Goal: Transaction & Acquisition: Obtain resource

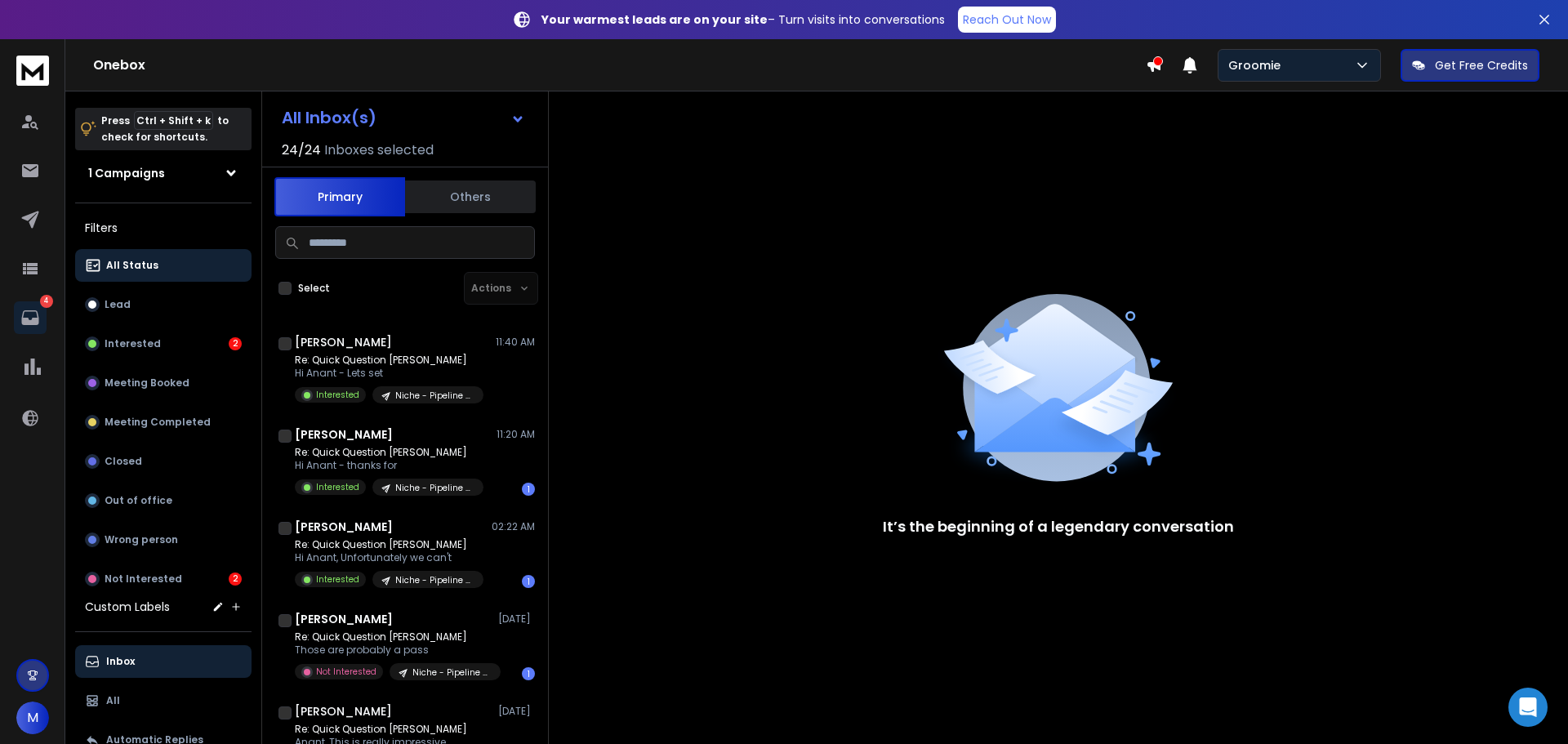
click at [1272, 64] on p "Groomie" at bounding box center [1258, 65] width 59 height 16
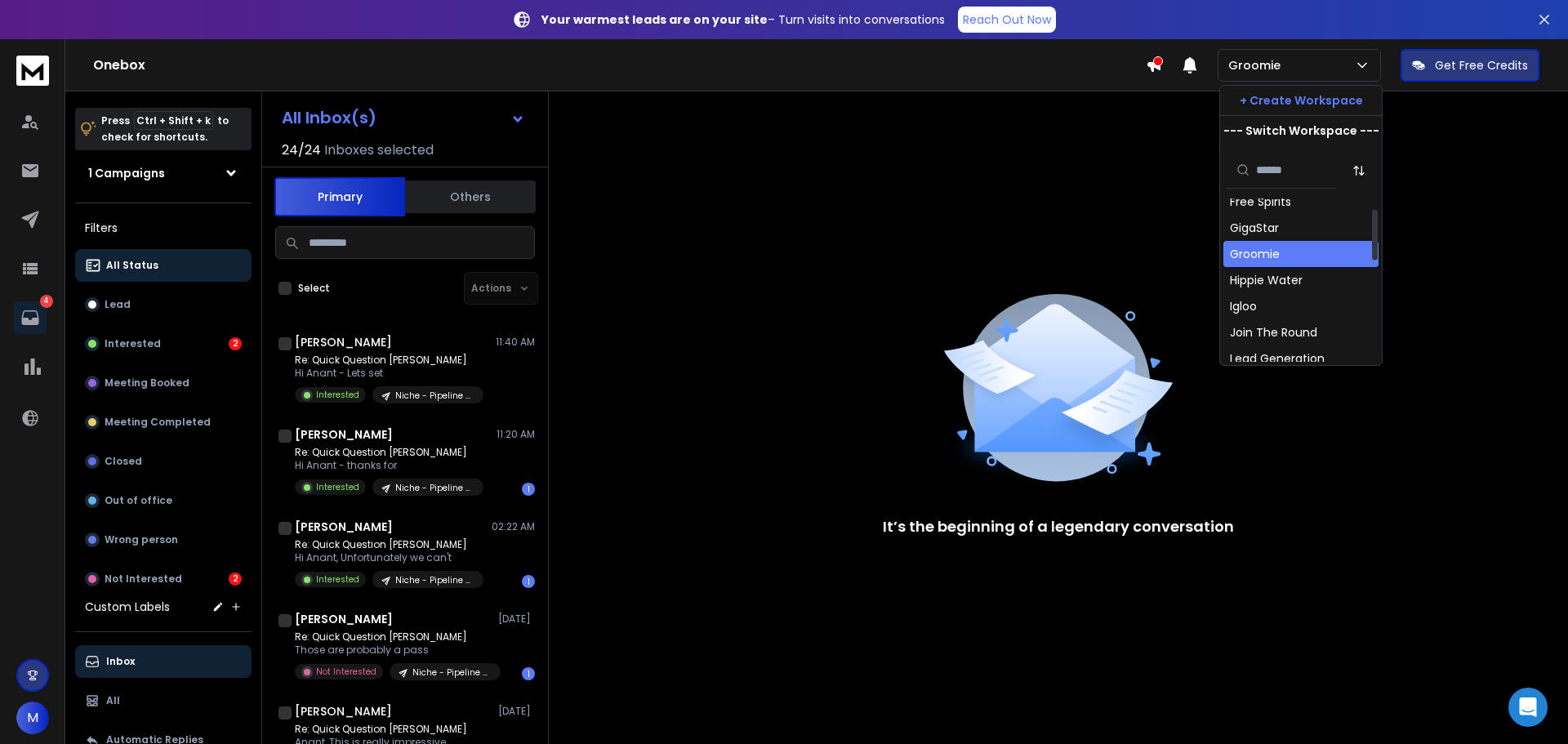
scroll to position [33, 0]
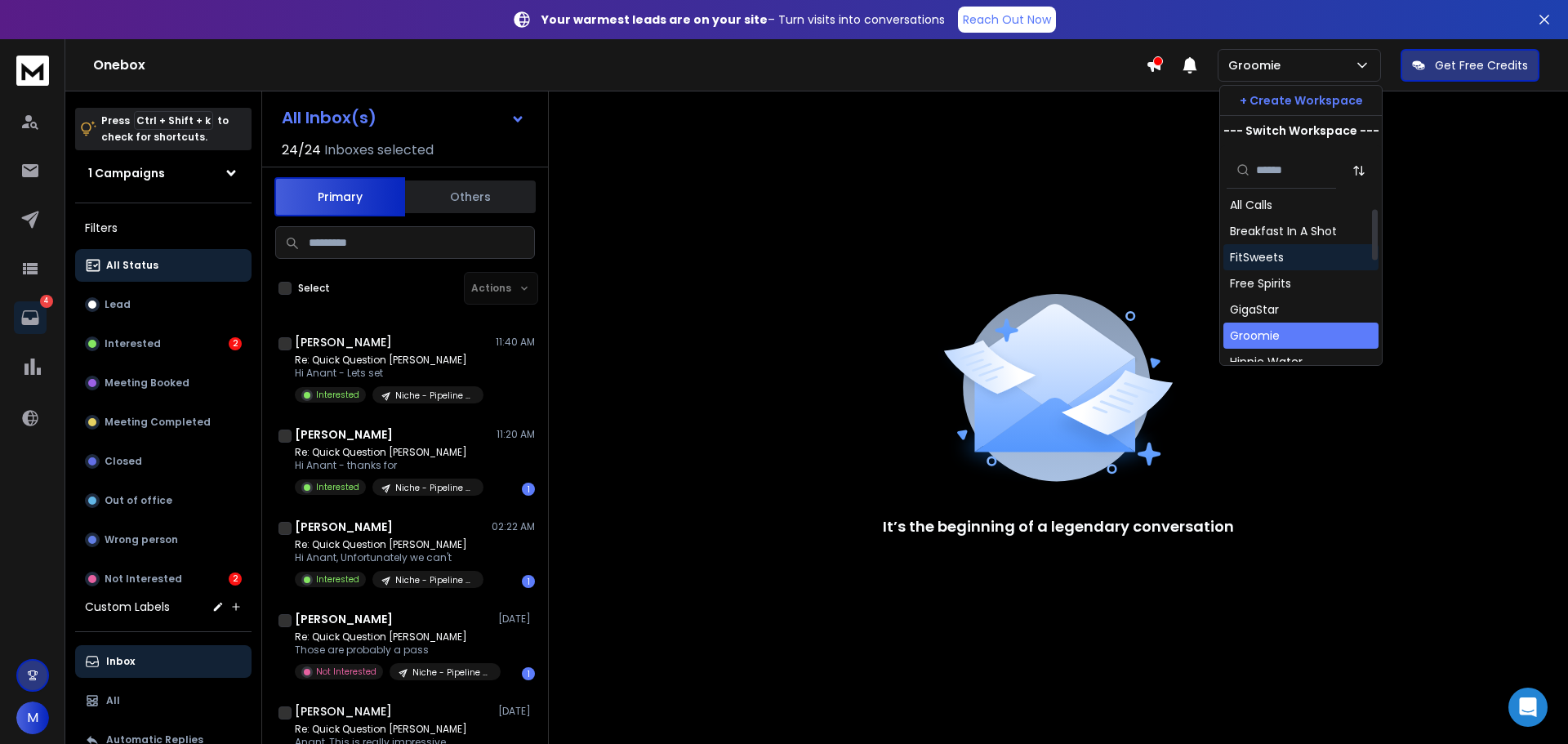
click at [1283, 250] on div "FitSweets" at bounding box center [1257, 257] width 54 height 16
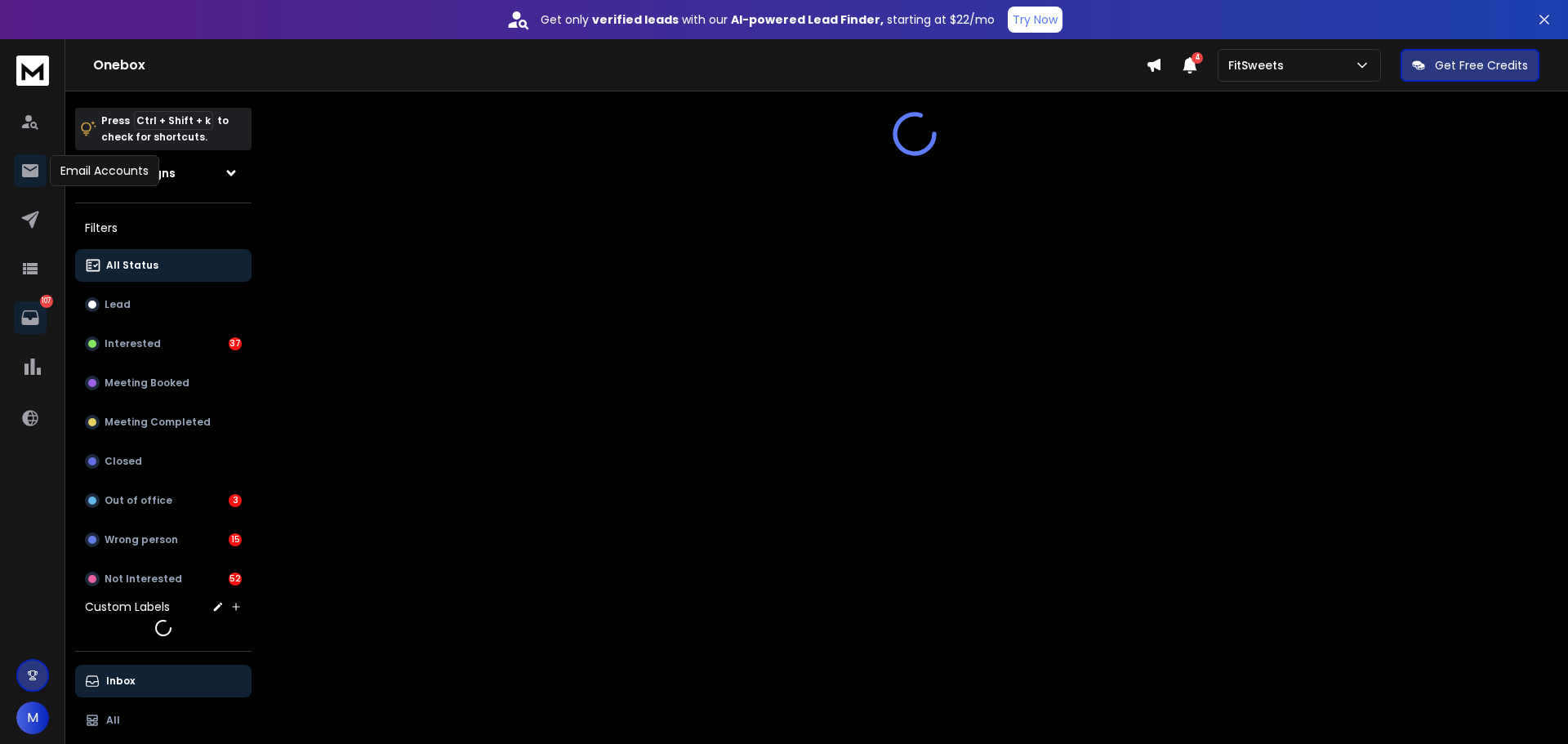
click at [34, 177] on icon at bounding box center [30, 170] width 16 height 13
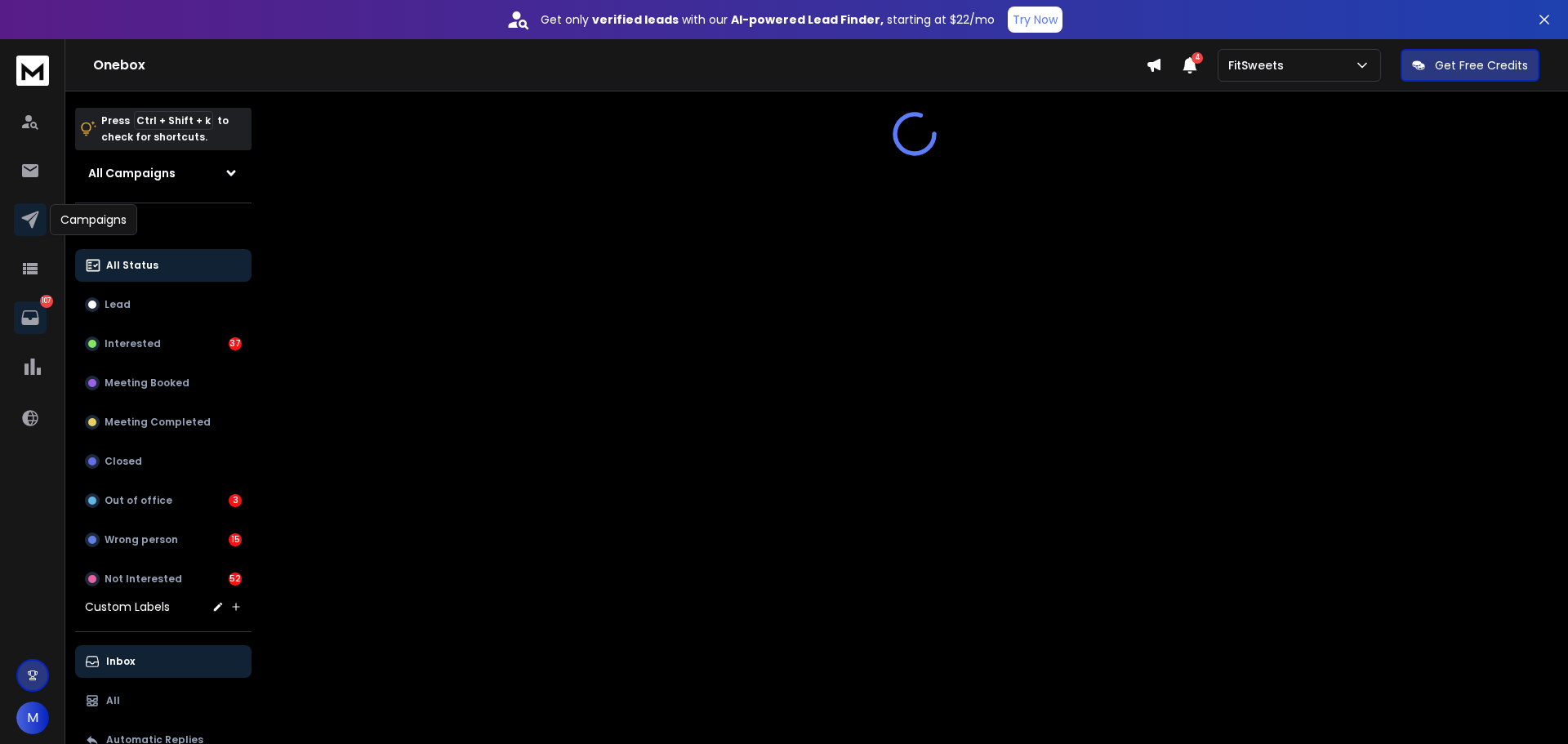
click at [35, 226] on icon at bounding box center [29, 219] width 19 height 19
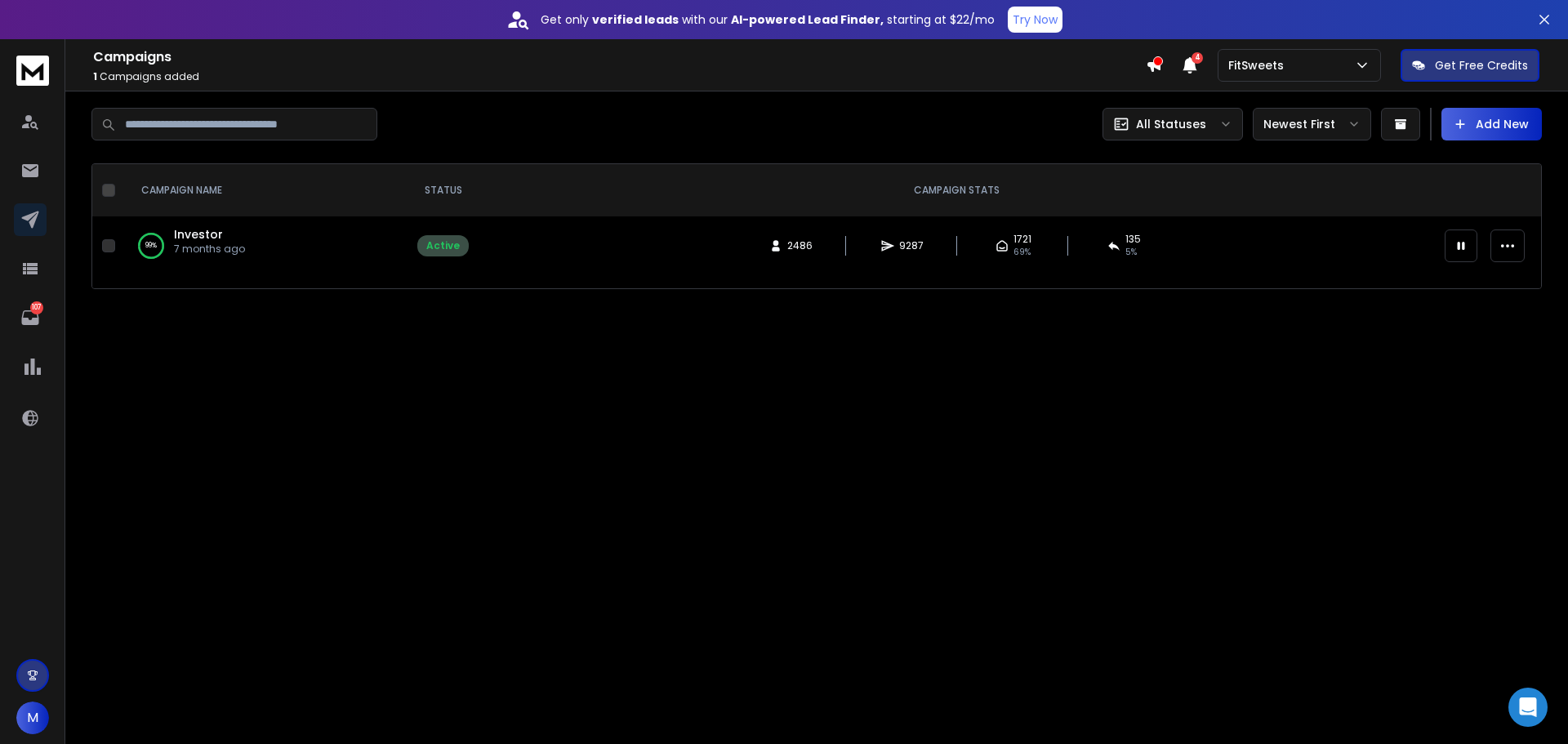
click at [614, 226] on td "2486 9287 1721 69 % 135 5 %" at bounding box center [957, 245] width 957 height 59
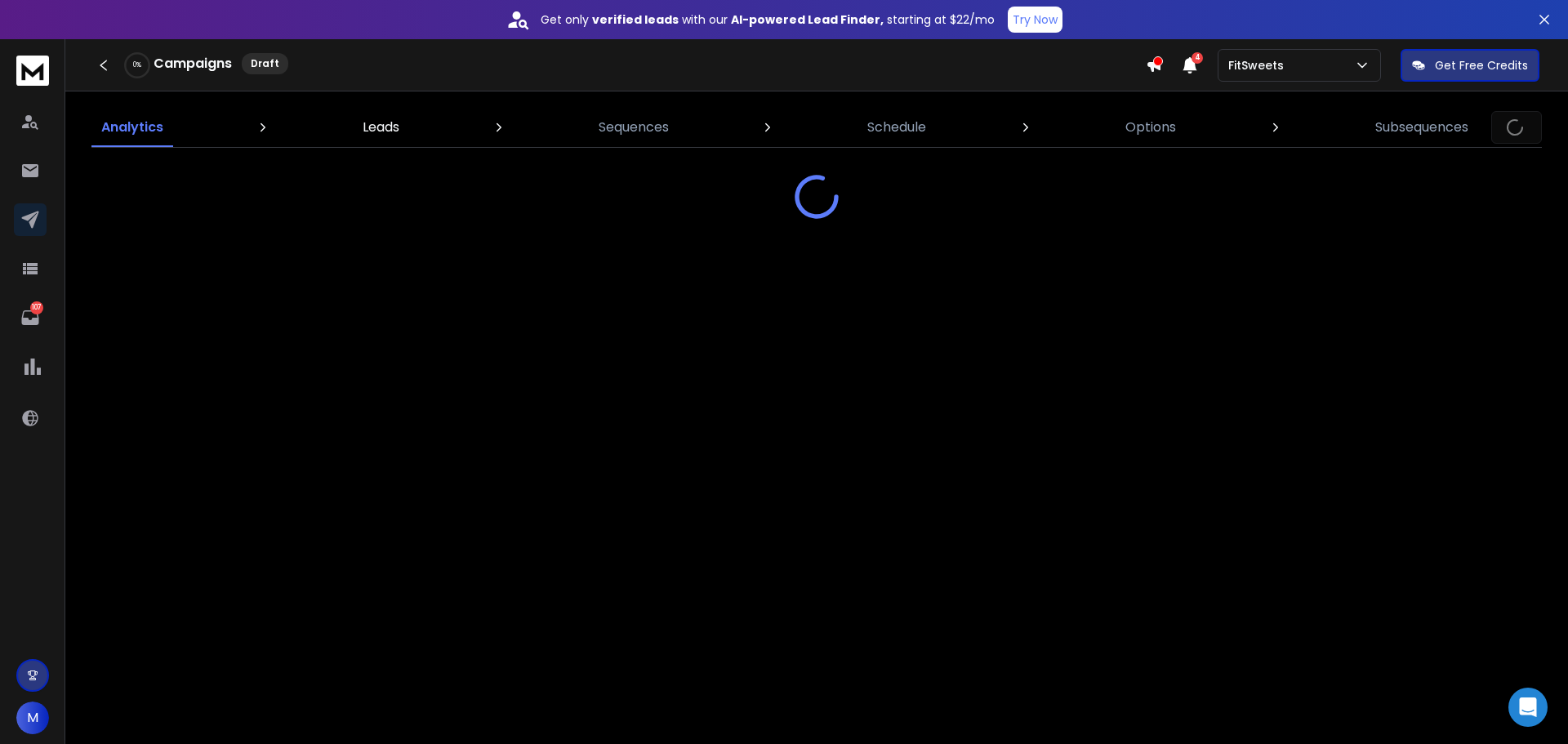
click at [376, 130] on p "Leads" at bounding box center [381, 126] width 37 height 19
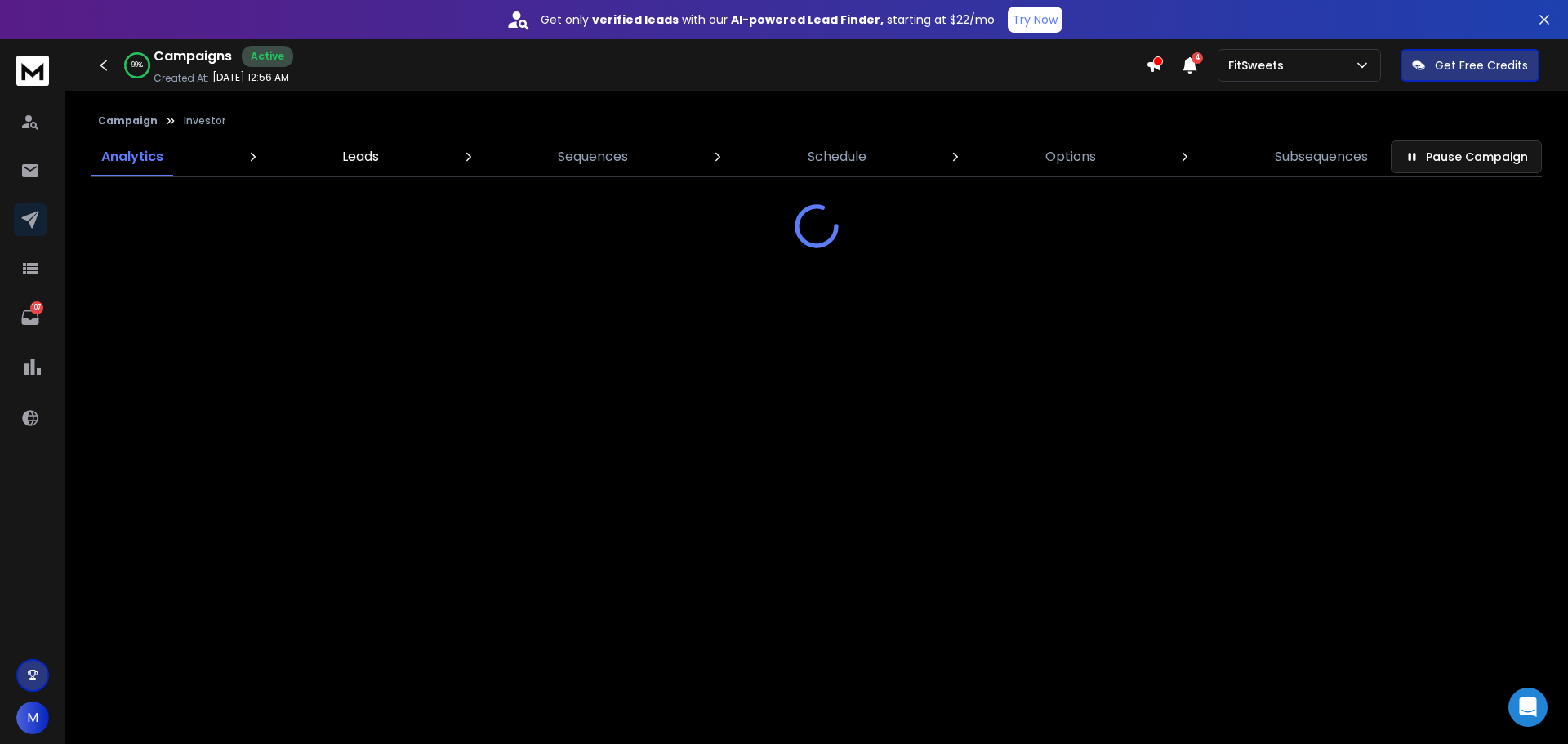
click at [368, 148] on p "Leads" at bounding box center [361, 156] width 37 height 19
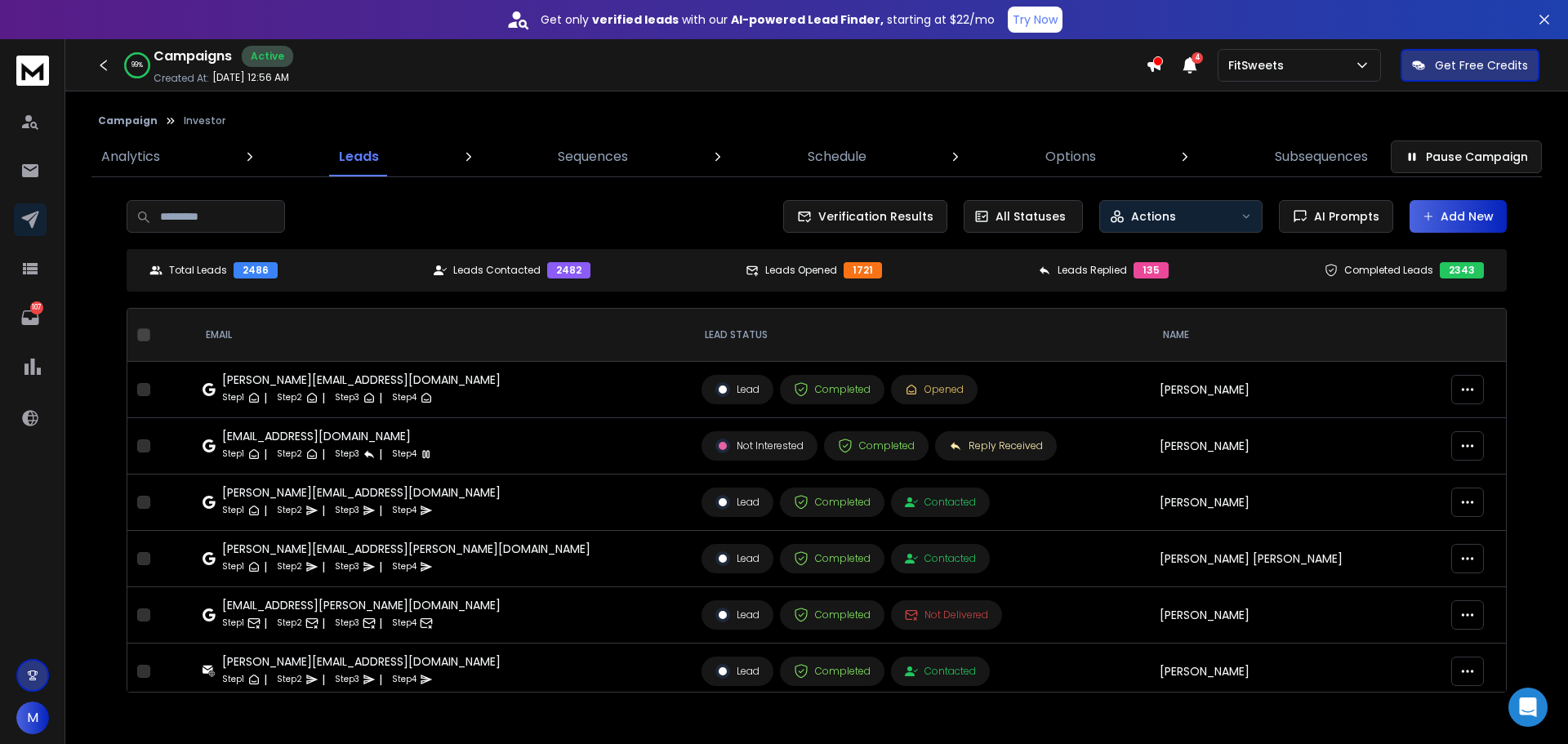
click at [1165, 216] on p "Actions" at bounding box center [1153, 216] width 45 height 16
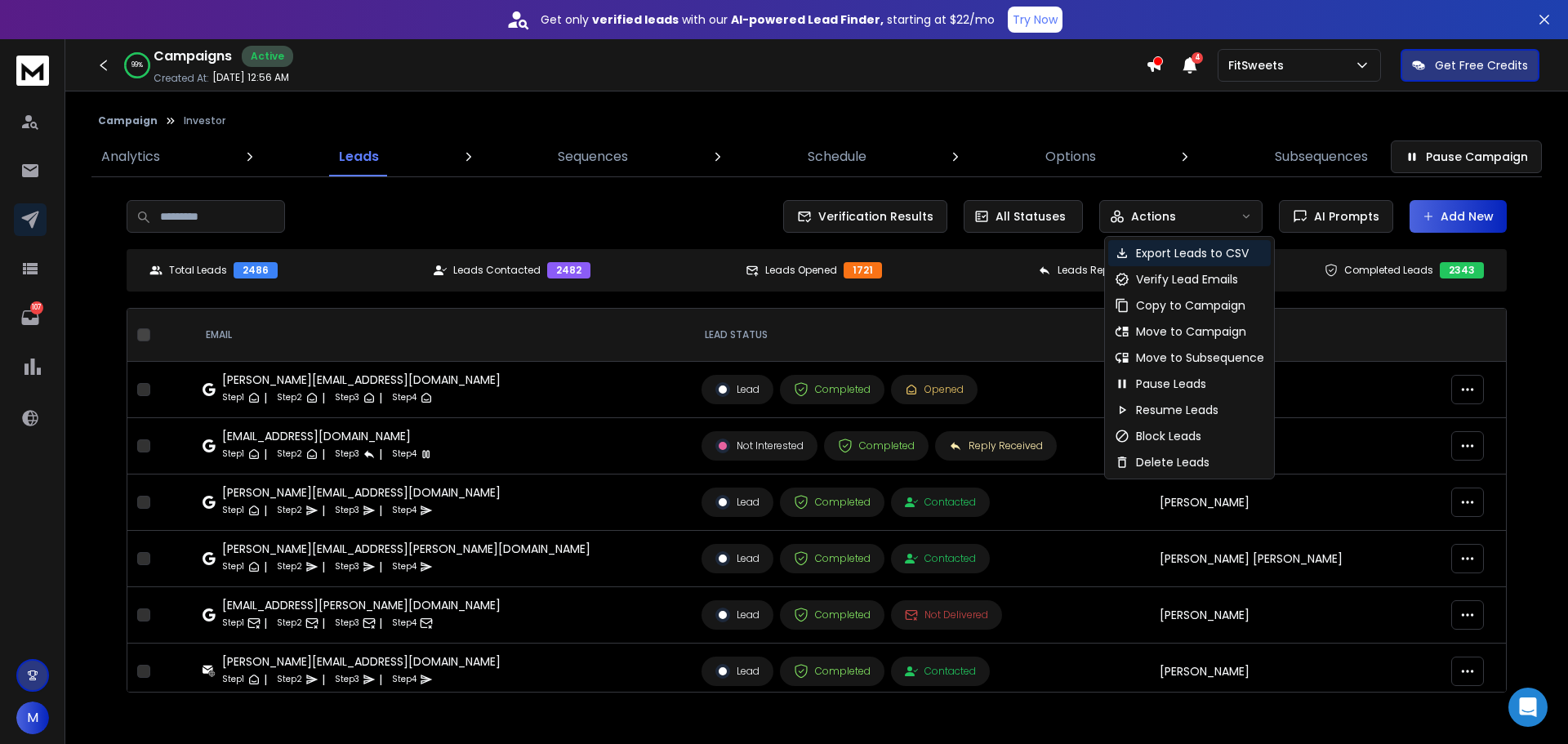
click at [1176, 252] on p "Export Leads to CSV" at bounding box center [1192, 253] width 113 height 16
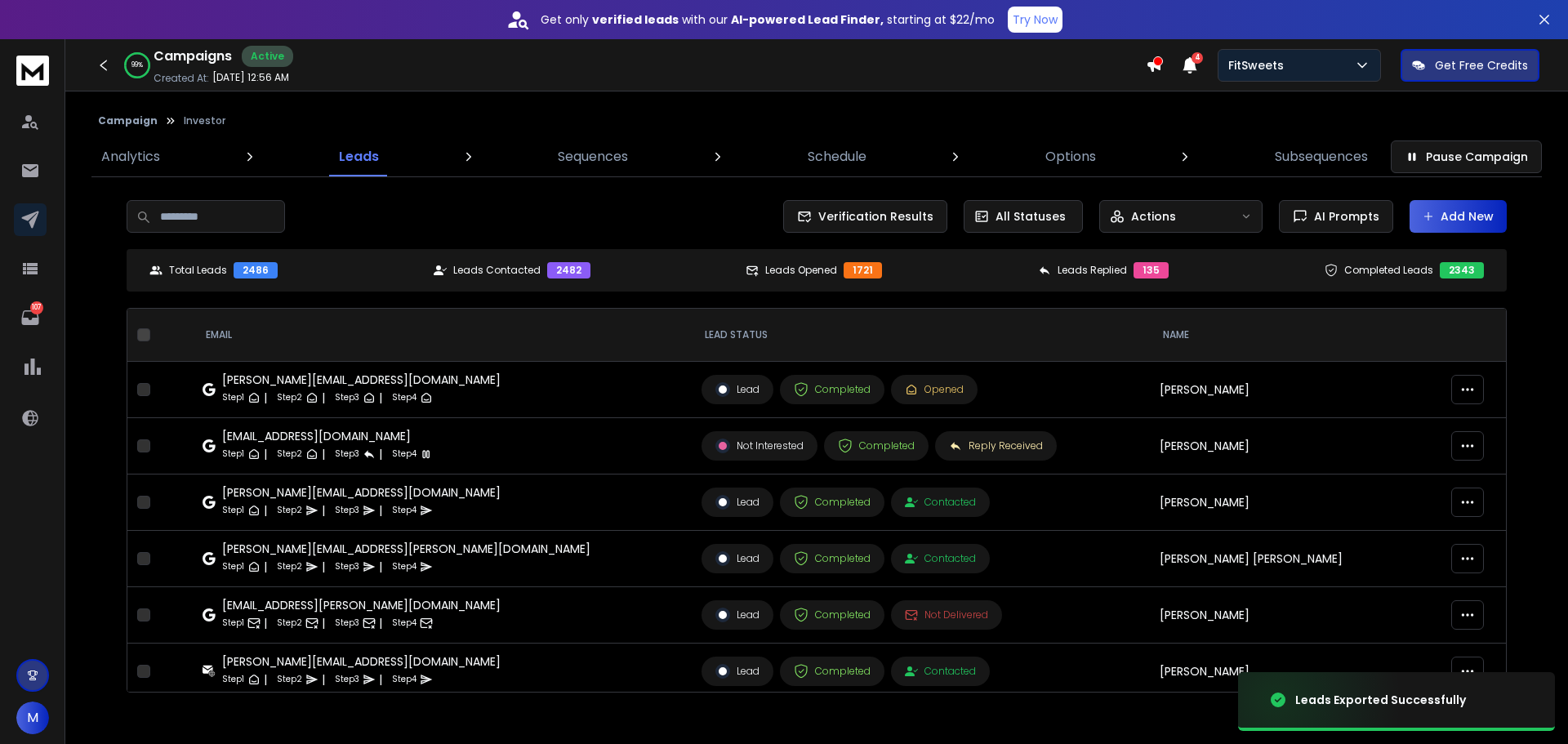
click at [1303, 67] on div "FitSweets" at bounding box center [1299, 65] width 142 height 16
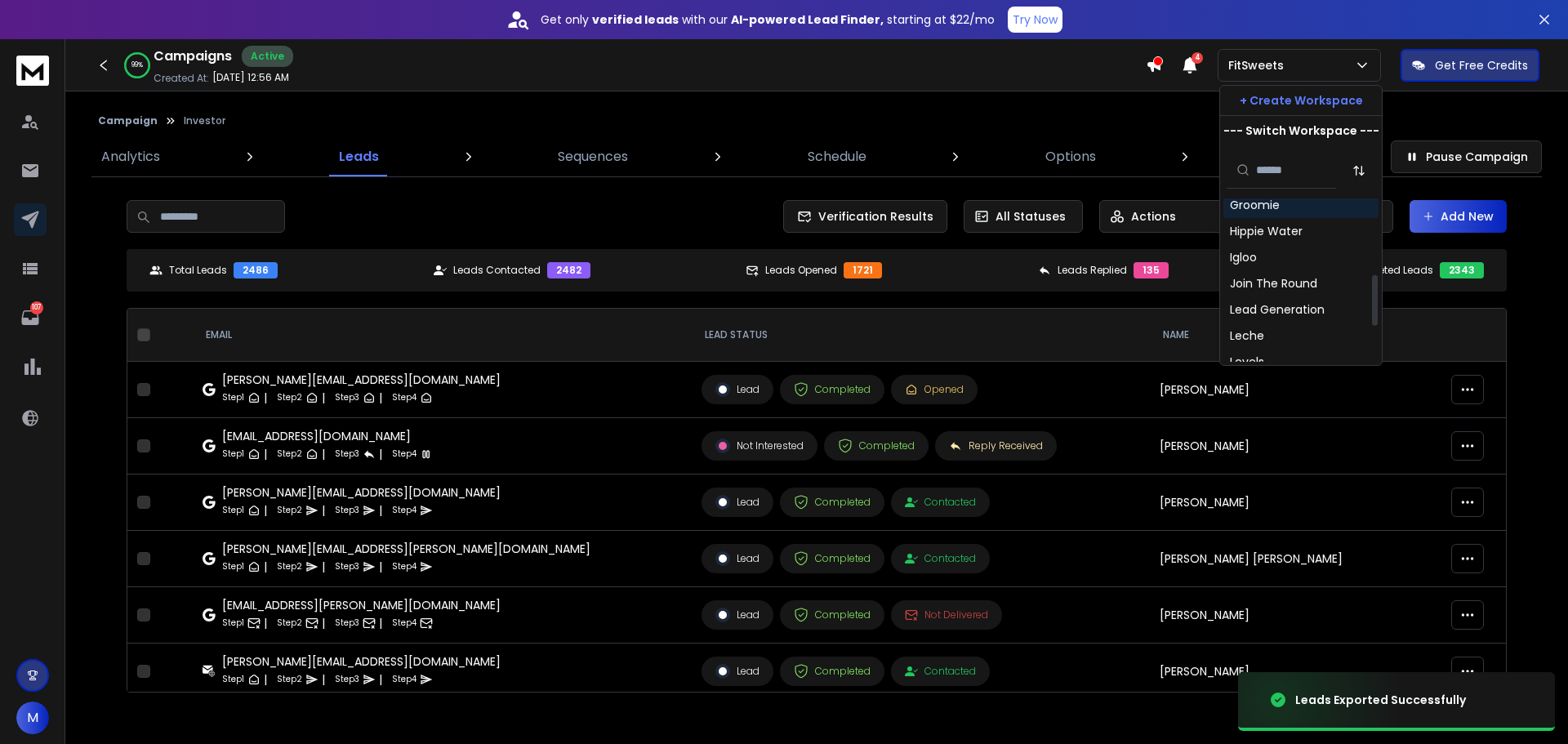
scroll to position [360, 0]
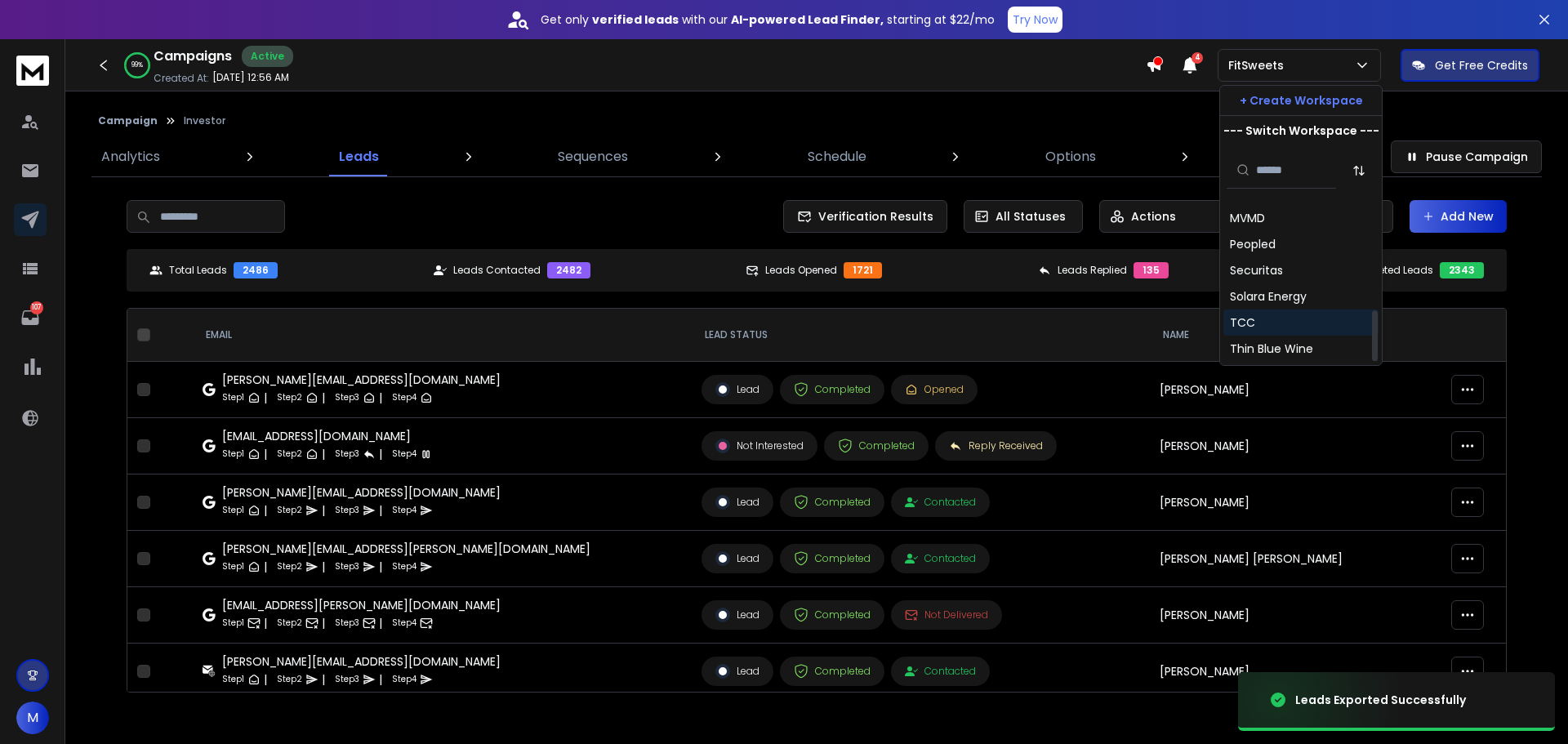
click at [1283, 312] on div "TCC" at bounding box center [1301, 322] width 156 height 27
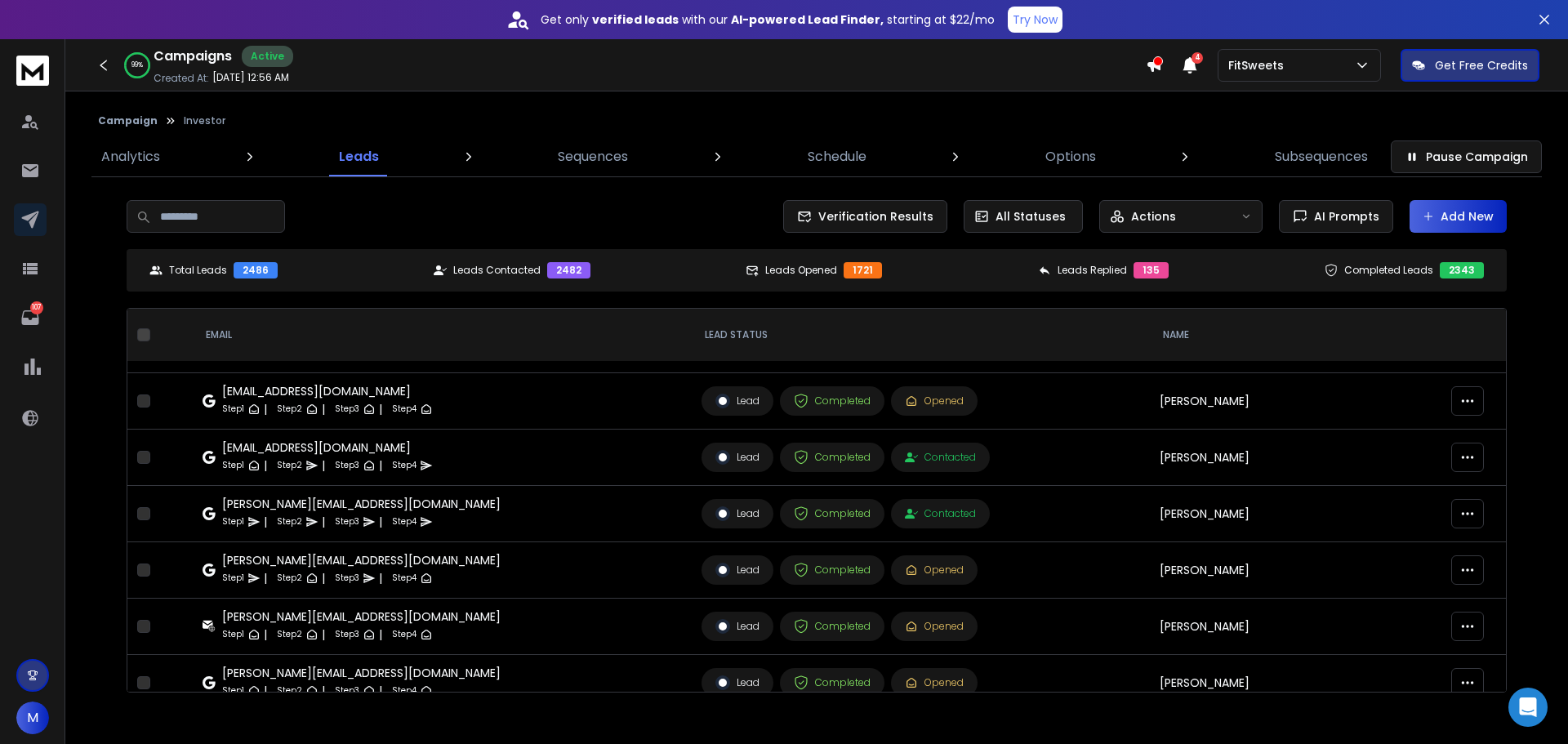
scroll to position [0, 0]
